Goal: Task Accomplishment & Management: Manage account settings

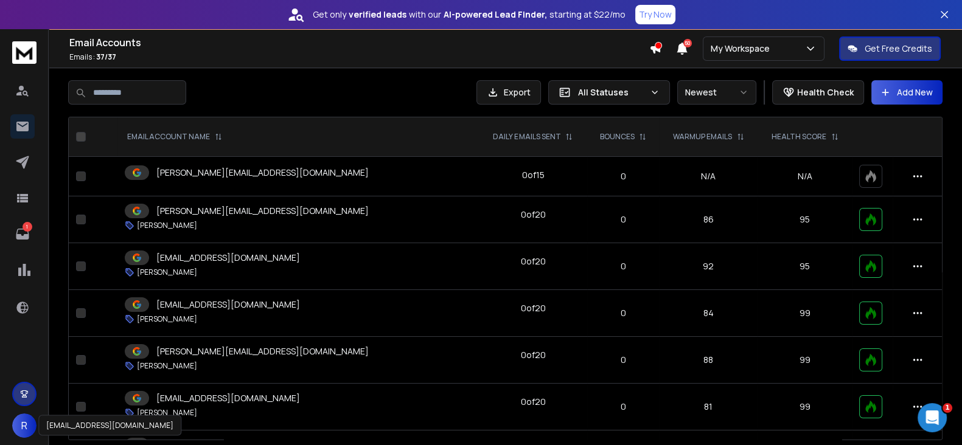
click at [30, 436] on span "R" at bounding box center [24, 426] width 24 height 24
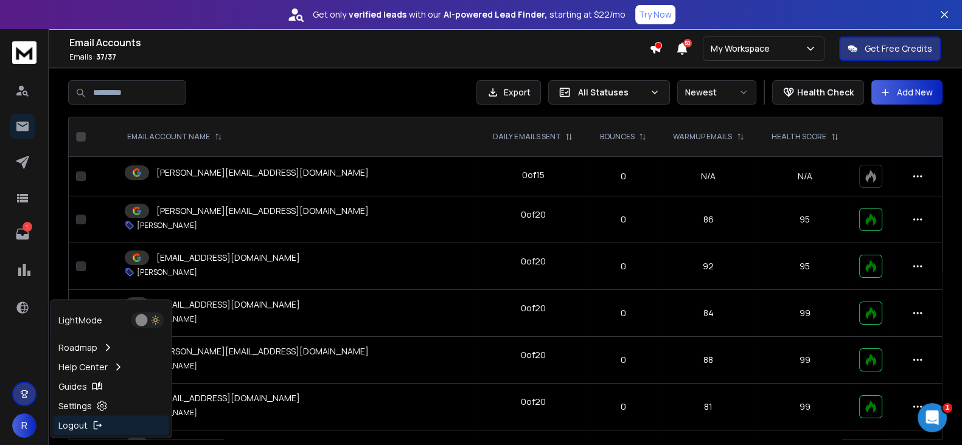
click at [79, 434] on div "Logout" at bounding box center [112, 425] width 116 height 19
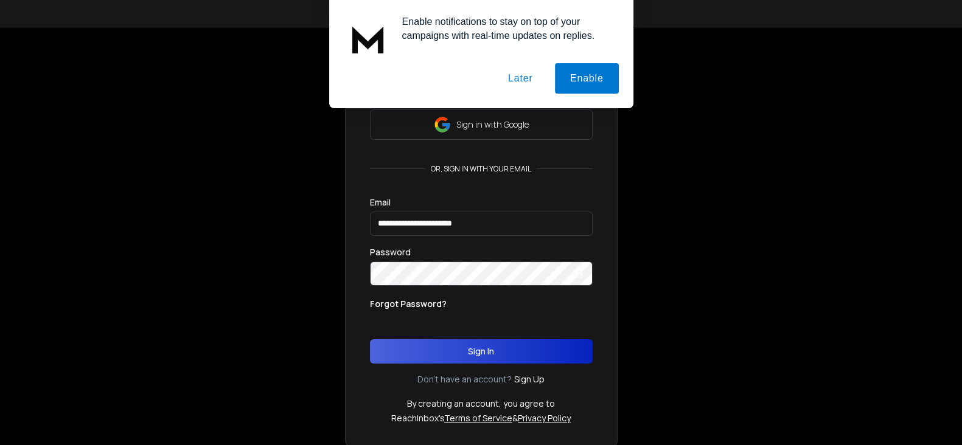
click at [475, 232] on input "**********" at bounding box center [481, 224] width 223 height 24
type input "**********"
click at [482, 343] on button "Sign In" at bounding box center [481, 352] width 223 height 24
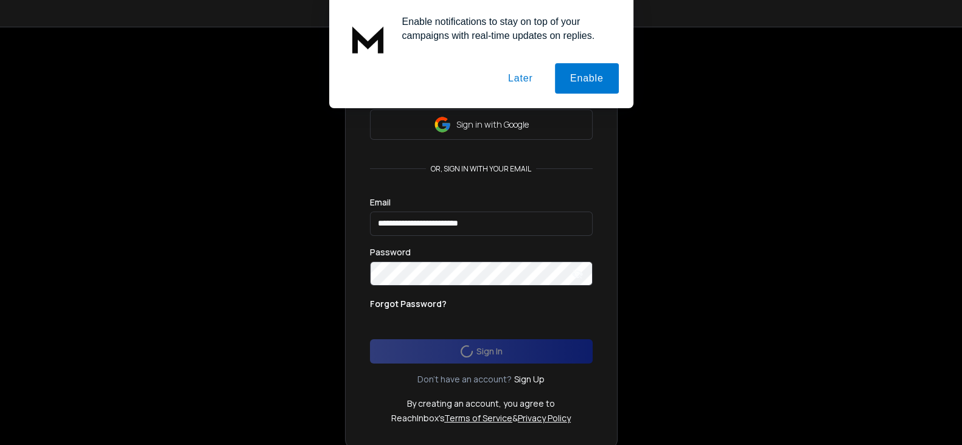
click at [520, 77] on button "Later" at bounding box center [520, 78] width 55 height 30
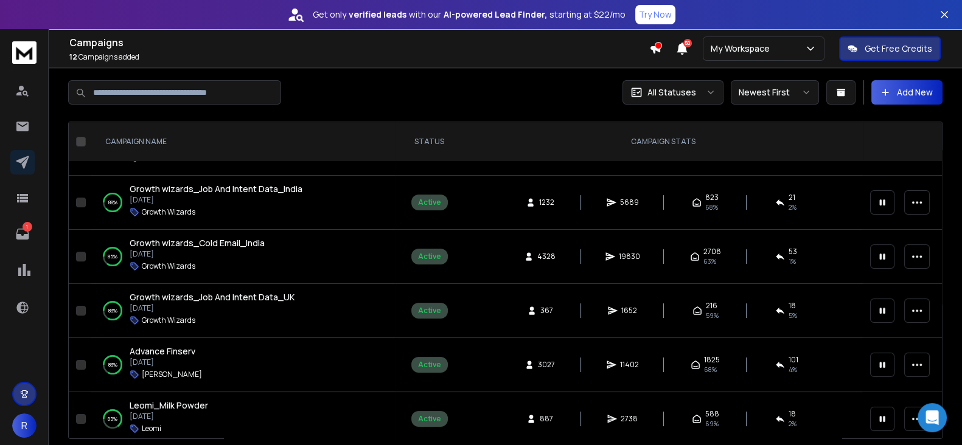
scroll to position [351, 0]
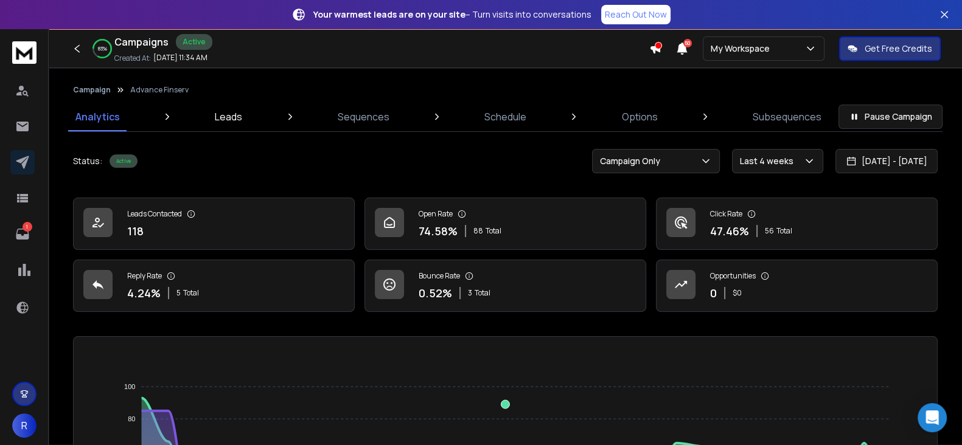
click at [227, 117] on p "Leads" at bounding box center [228, 117] width 27 height 15
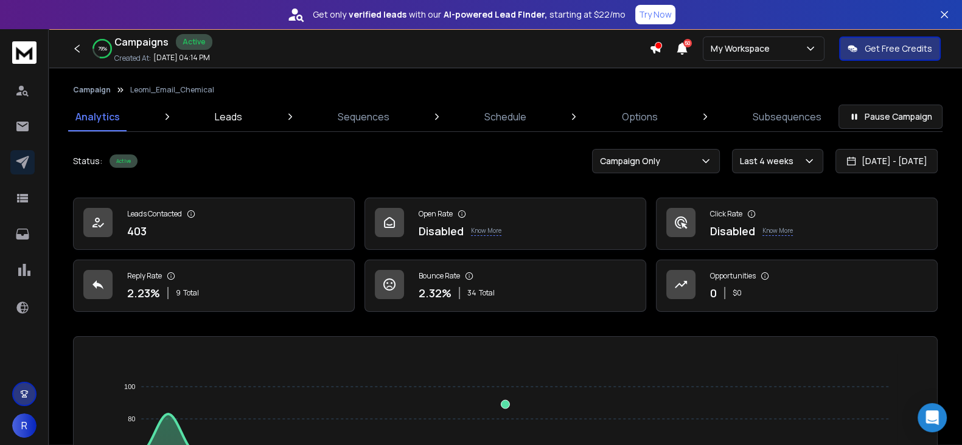
click at [232, 122] on p "Leads" at bounding box center [228, 117] width 27 height 15
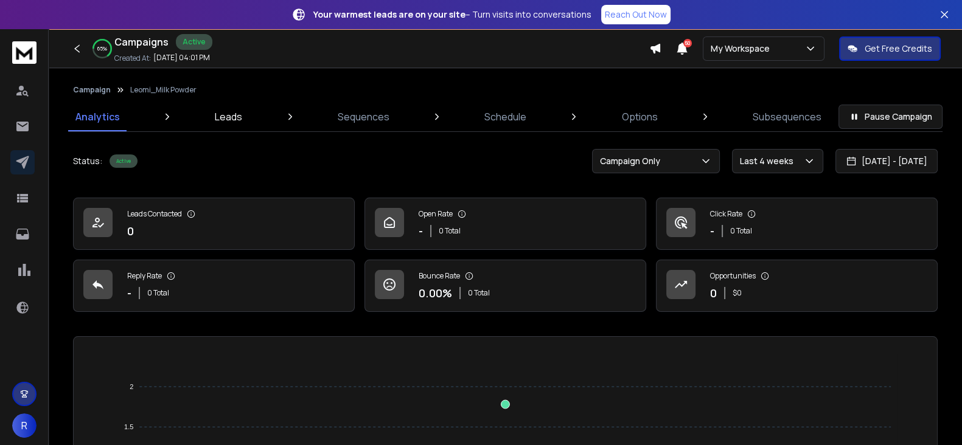
click at [234, 117] on p "Leads" at bounding box center [228, 117] width 27 height 15
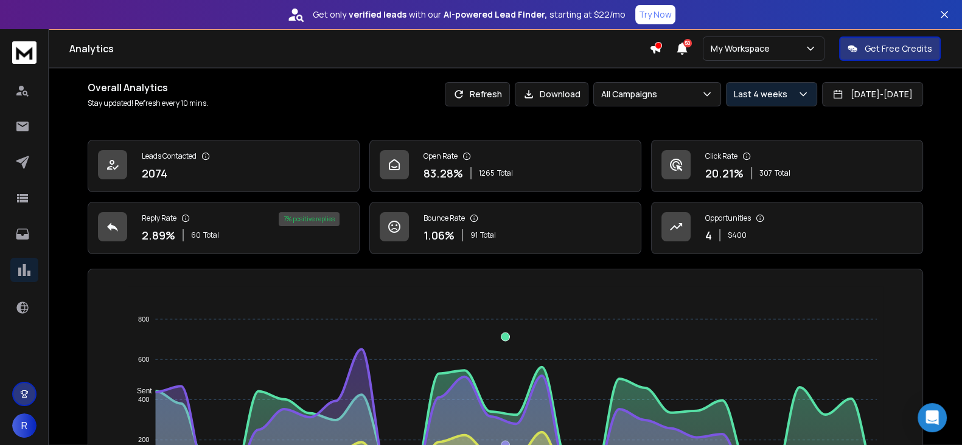
click at [734, 95] on p "Last 4 weeks" at bounding box center [763, 94] width 58 height 12
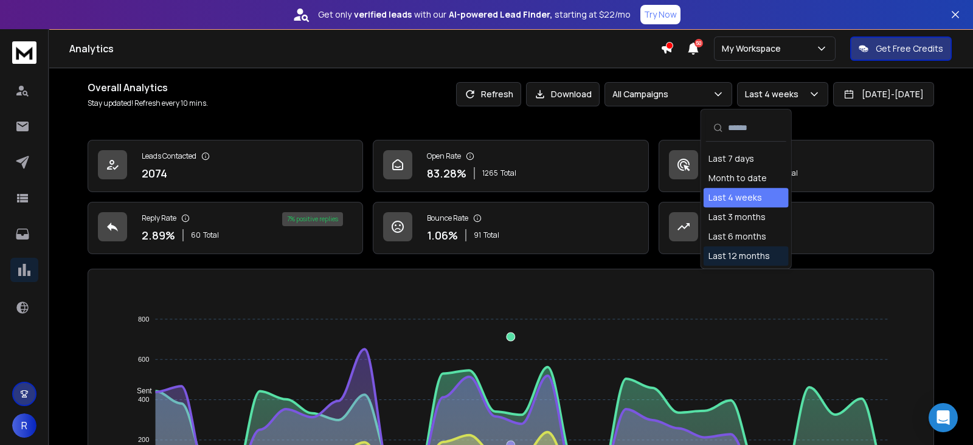
click at [743, 258] on div "Last 12 months" at bounding box center [739, 256] width 61 height 12
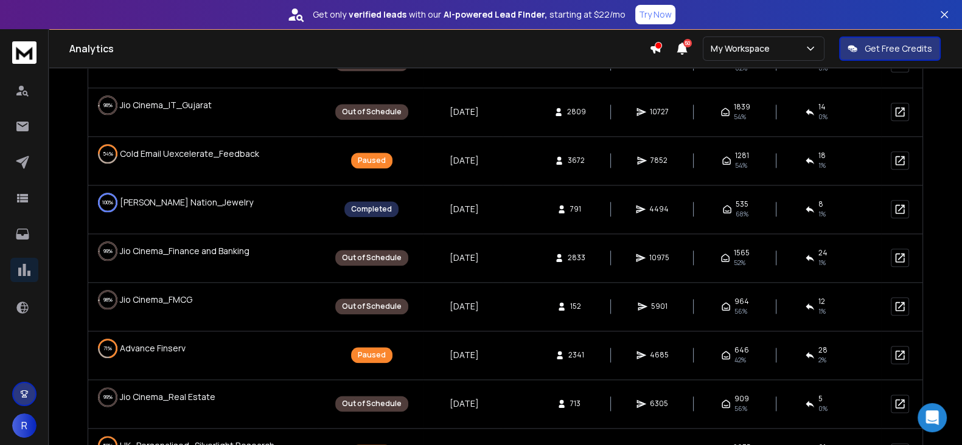
scroll to position [1925, 0]
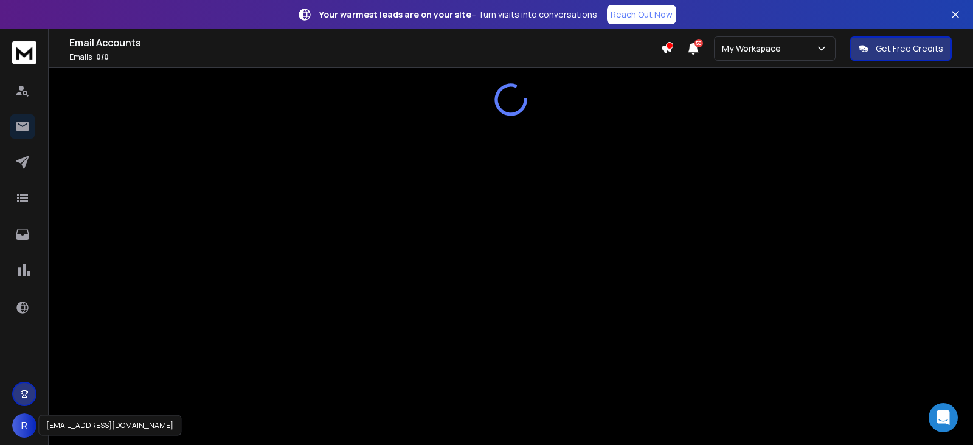
click at [27, 428] on span "R" at bounding box center [24, 426] width 24 height 24
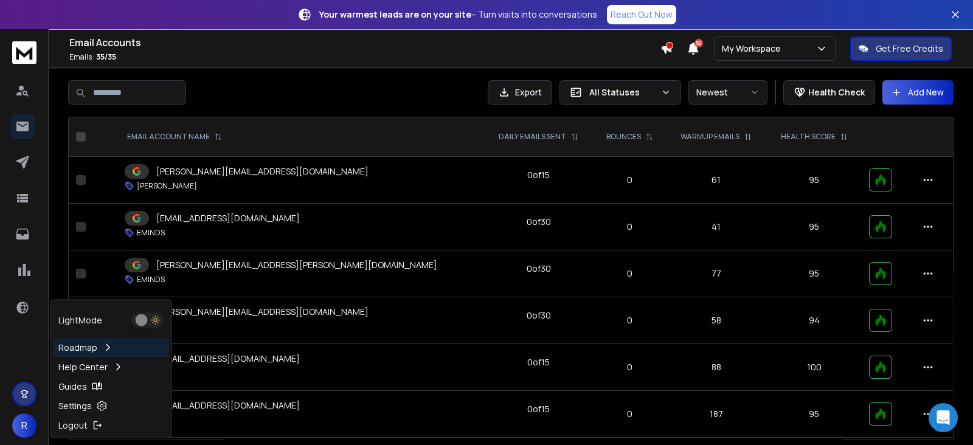
click at [73, 430] on p "Logout" at bounding box center [72, 426] width 29 height 12
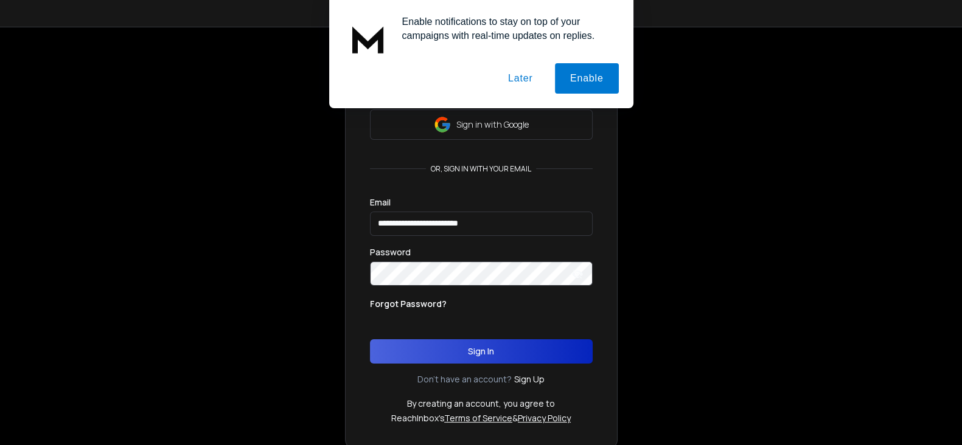
click at [447, 220] on input "**********" at bounding box center [481, 224] width 223 height 24
type input "**********"
click at [495, 340] on button "Sign In" at bounding box center [481, 352] width 223 height 24
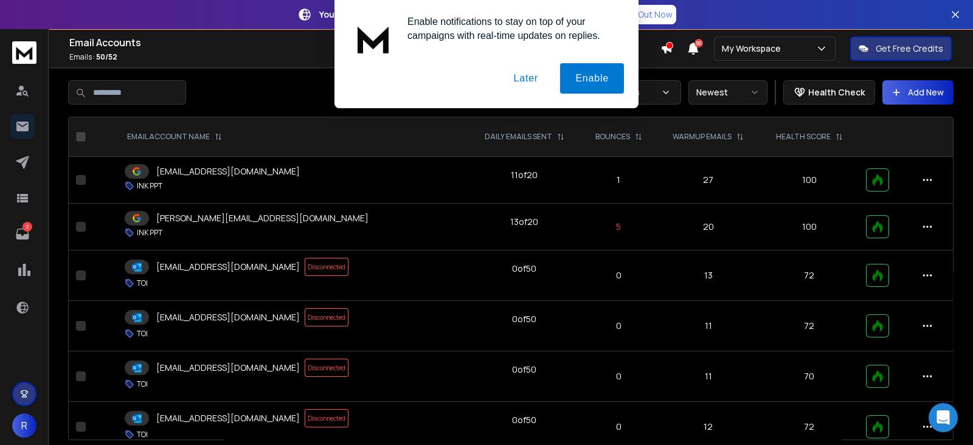
click at [532, 81] on button "Later" at bounding box center [525, 78] width 55 height 30
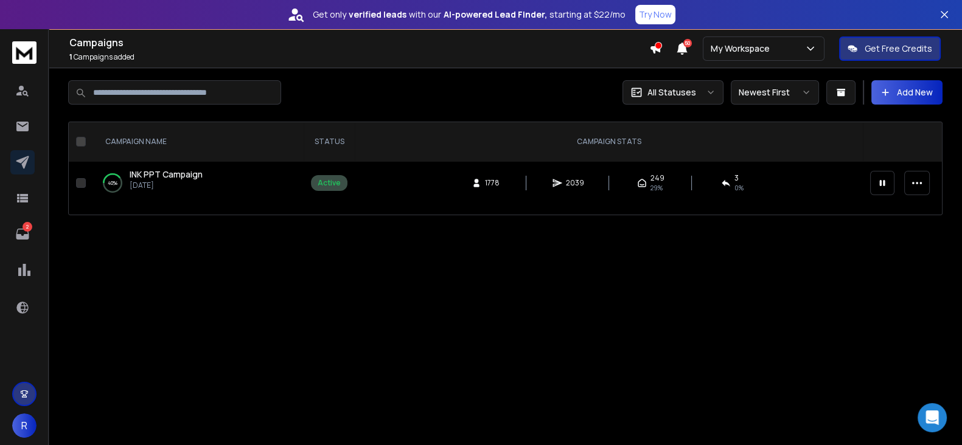
click at [155, 169] on span "INK PPT Campaign" at bounding box center [166, 175] width 73 height 12
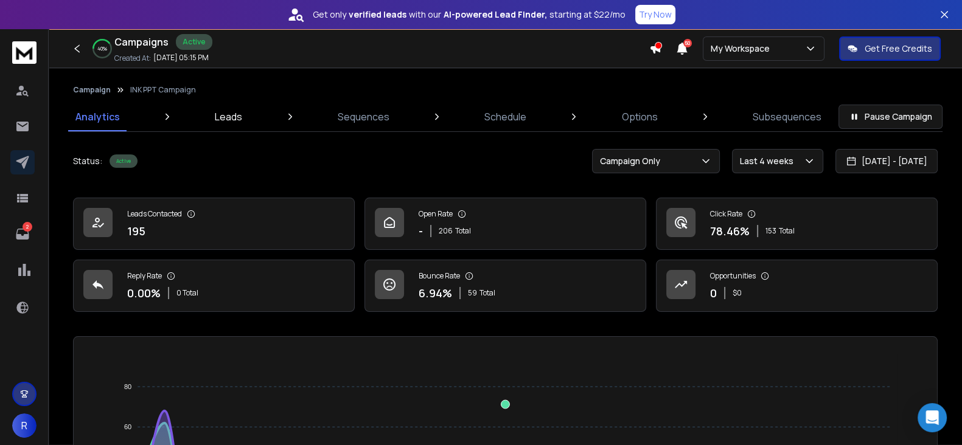
click at [239, 128] on link "Leads" at bounding box center [228, 116] width 42 height 29
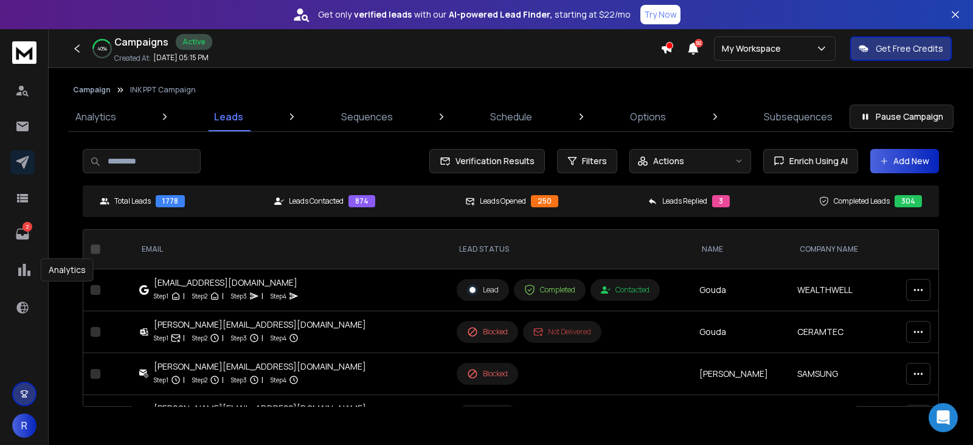
drag, startPoint x: 26, startPoint y: 263, endPoint x: 82, endPoint y: 74, distance: 197.5
click at [82, 74] on div "Campaign INK PPT Campaign Analytics Leads Sequences Schedule Options Subsequenc…" at bounding box center [511, 240] width 925 height 344
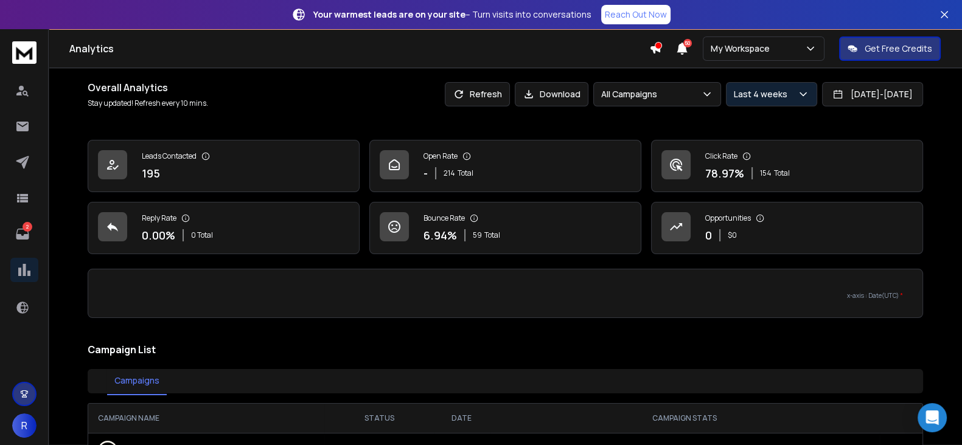
click at [740, 92] on p "Last 4 weeks" at bounding box center [763, 94] width 58 height 12
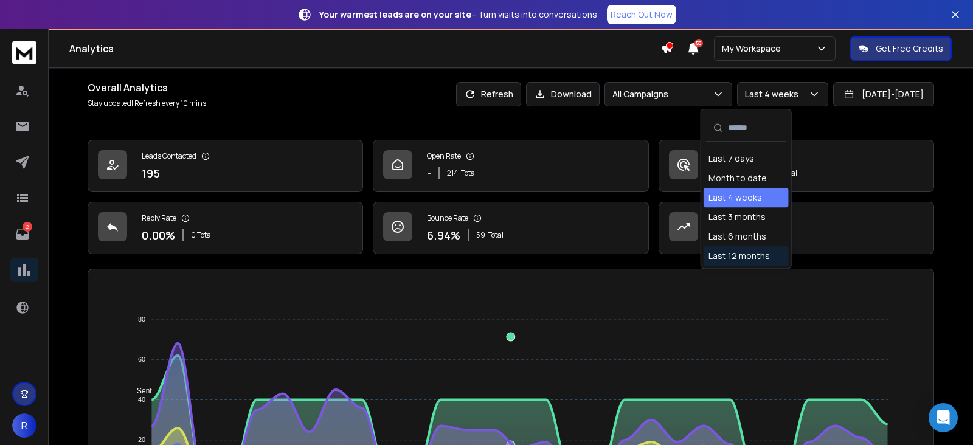
click at [731, 262] on div "Last 12 months" at bounding box center [746, 255] width 85 height 19
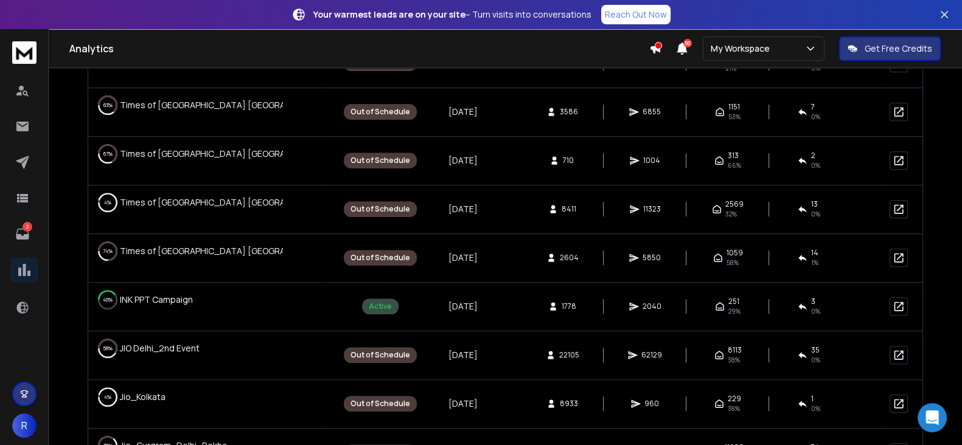
scroll to position [660, 0]
